Goal: Task Accomplishment & Management: Manage account settings

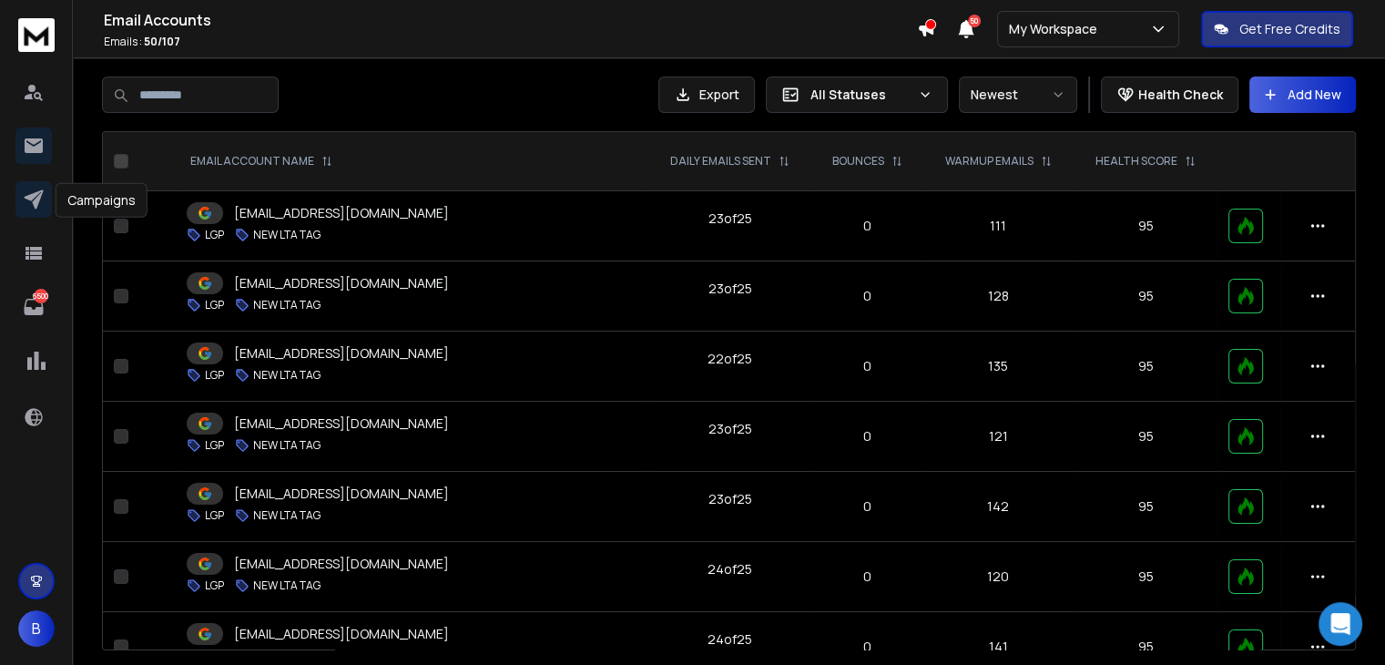
click at [26, 194] on icon at bounding box center [34, 199] width 22 height 22
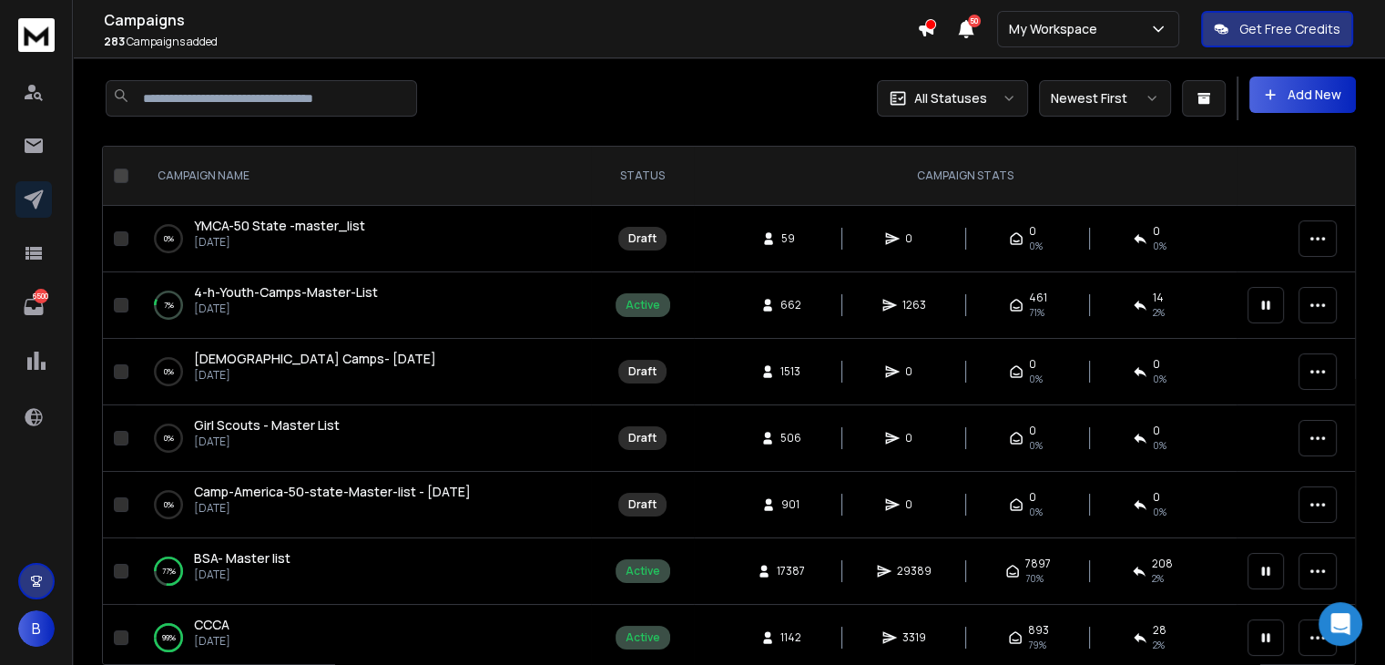
click at [455, 419] on div "0 % Girl Scouts - Master List [DATE]" at bounding box center [363, 438] width 419 height 44
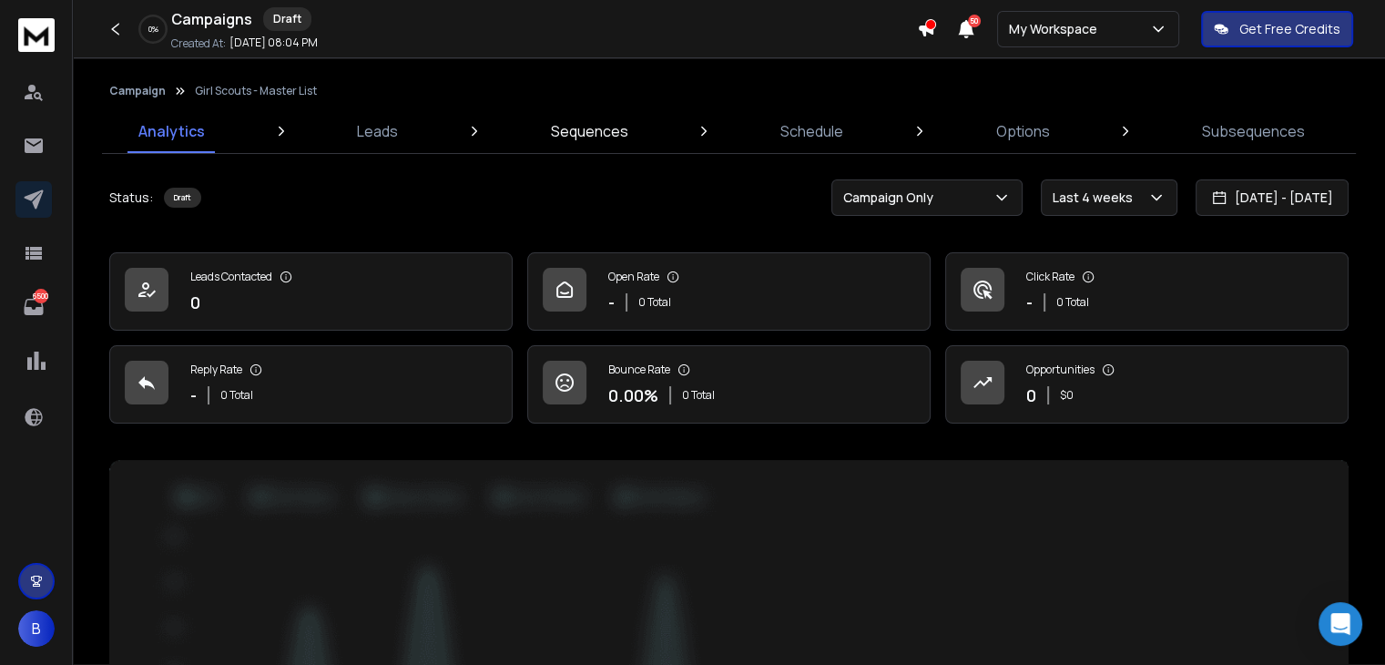
click at [580, 128] on p "Sequences" at bounding box center [589, 131] width 77 height 22
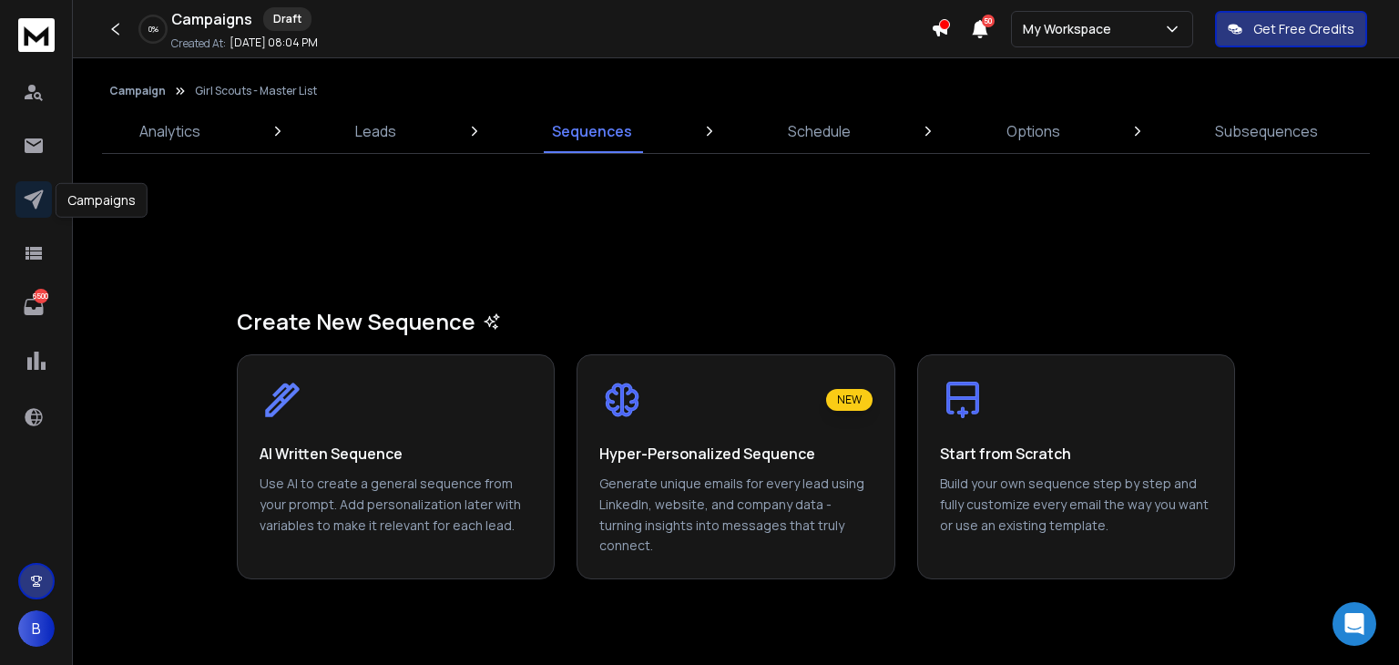
click at [26, 209] on icon at bounding box center [34, 199] width 22 height 22
